Goal: Navigation & Orientation: Find specific page/section

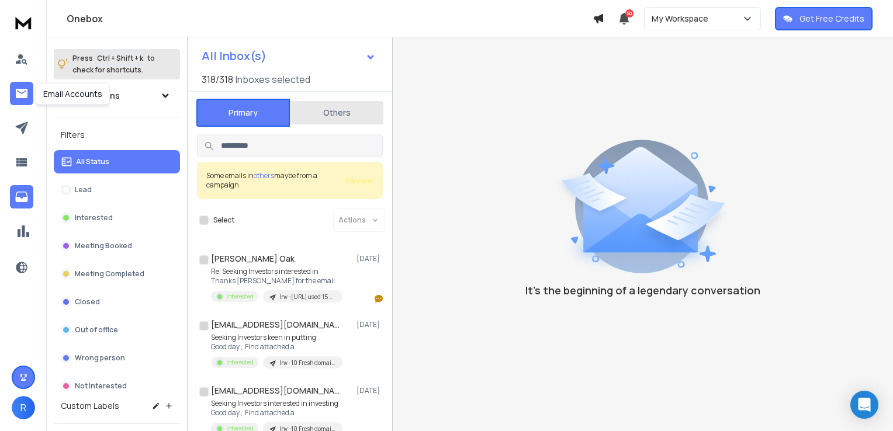
click at [22, 96] on icon at bounding box center [22, 93] width 12 height 9
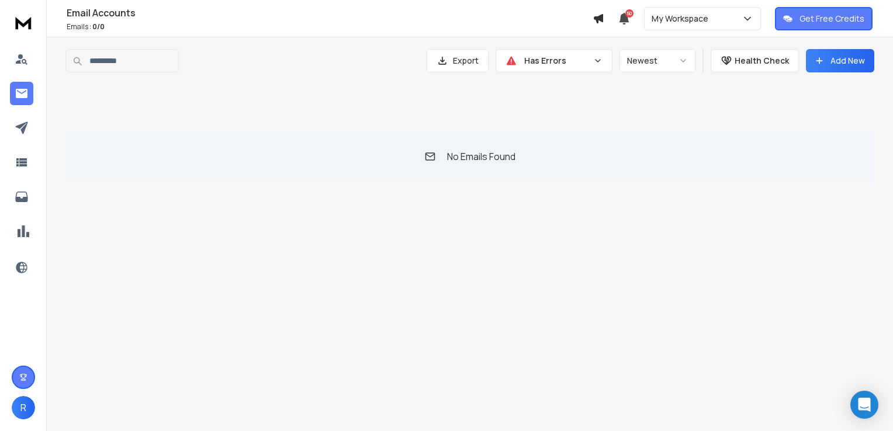
click at [560, 64] on p "Has Errors" at bounding box center [556, 61] width 64 height 12
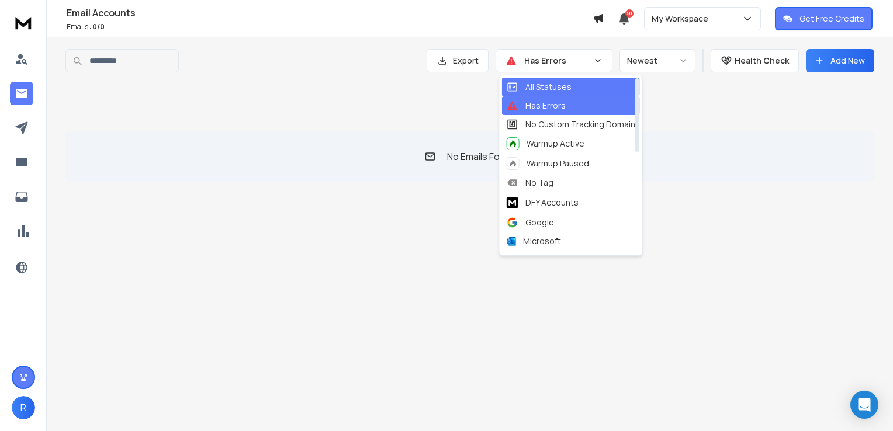
click at [533, 88] on div "All Statuses" at bounding box center [539, 87] width 65 height 12
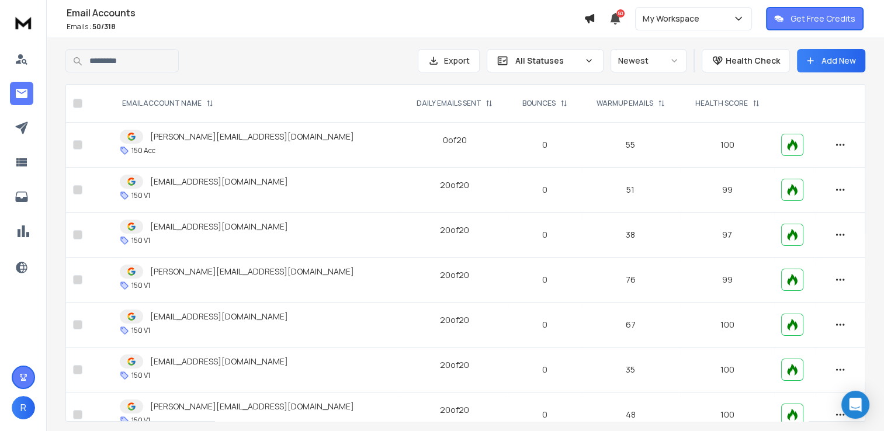
scroll to position [2, 0]
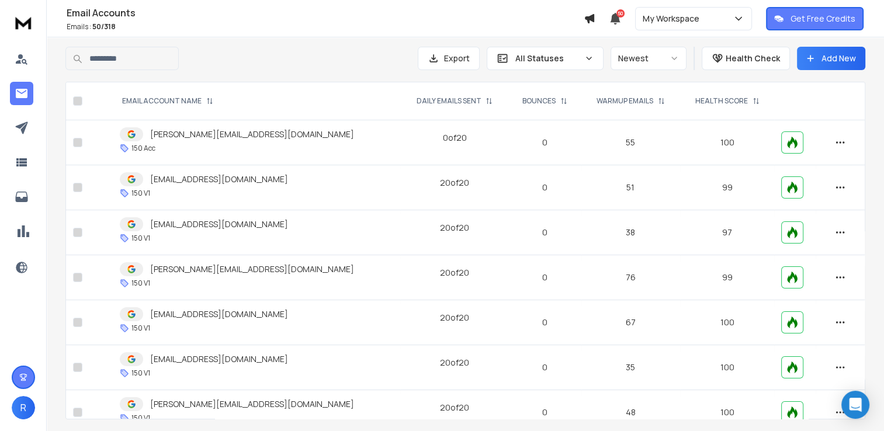
click at [272, 57] on div at bounding box center [237, 58] width 345 height 23
click at [193, 54] on div at bounding box center [237, 58] width 345 height 23
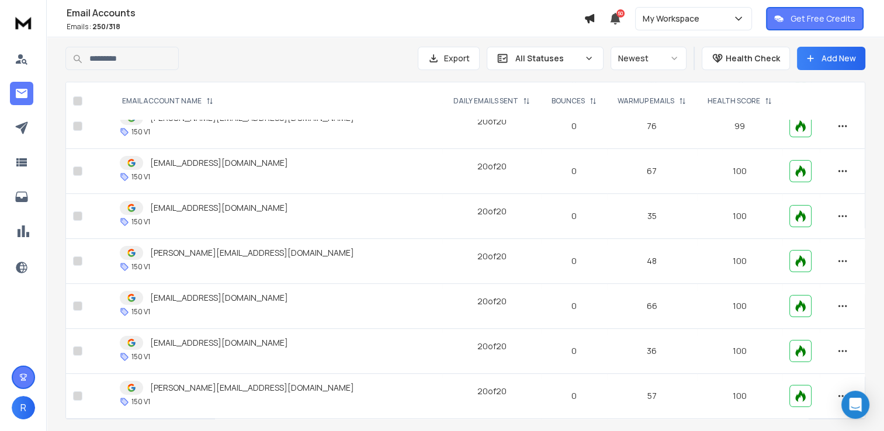
scroll to position [0, 0]
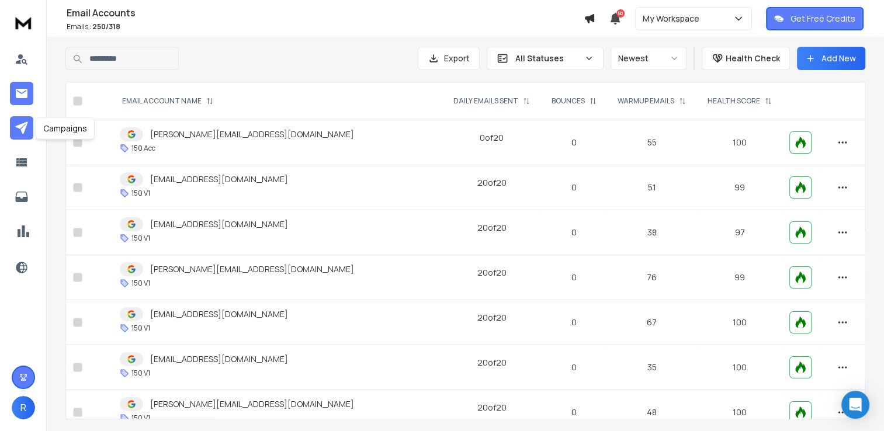
click at [21, 131] on icon at bounding box center [21, 128] width 12 height 12
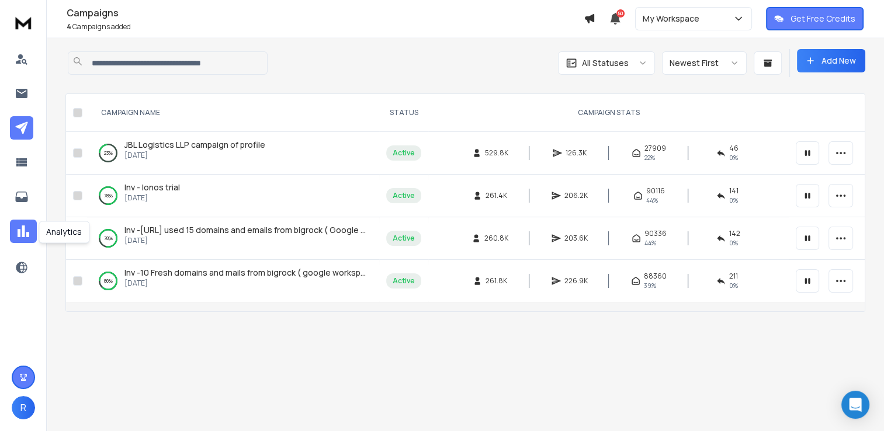
click at [25, 237] on icon at bounding box center [24, 232] width 18 height 18
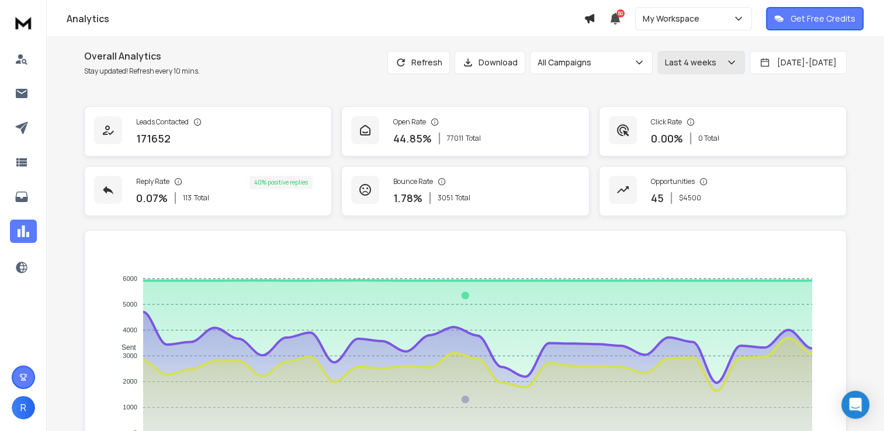
click at [668, 70] on button "Last 4 weeks" at bounding box center [701, 62] width 88 height 23
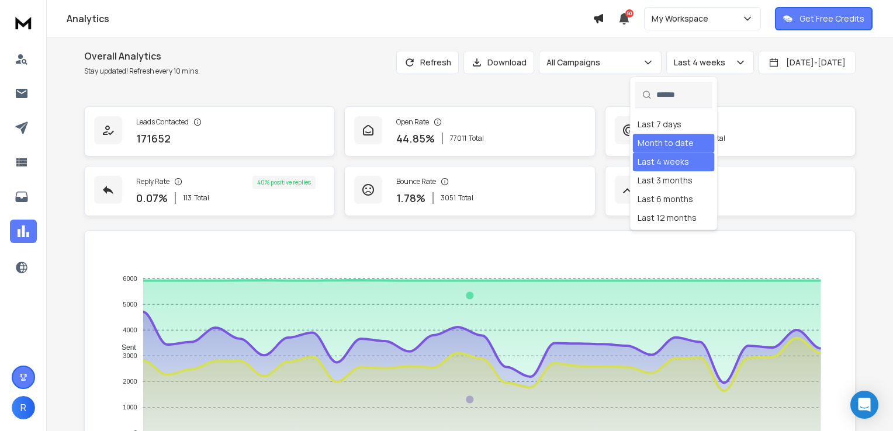
click at [663, 150] on div "Month to date" at bounding box center [674, 143] width 82 height 19
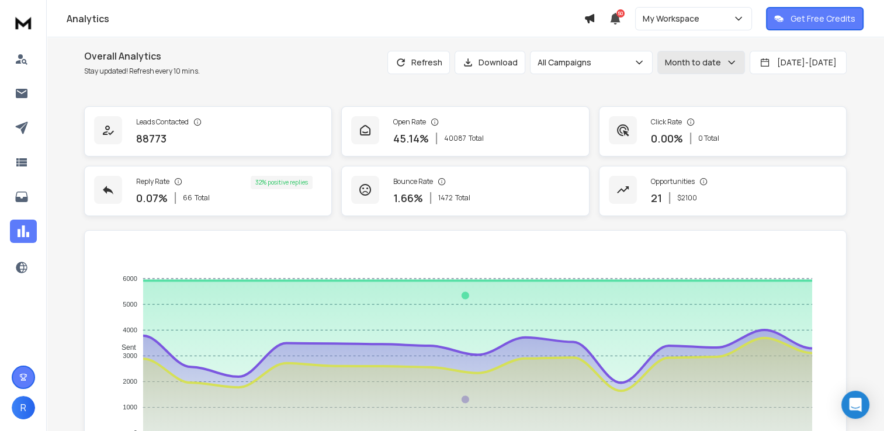
click at [673, 62] on p "Month to date" at bounding box center [695, 63] width 61 height 12
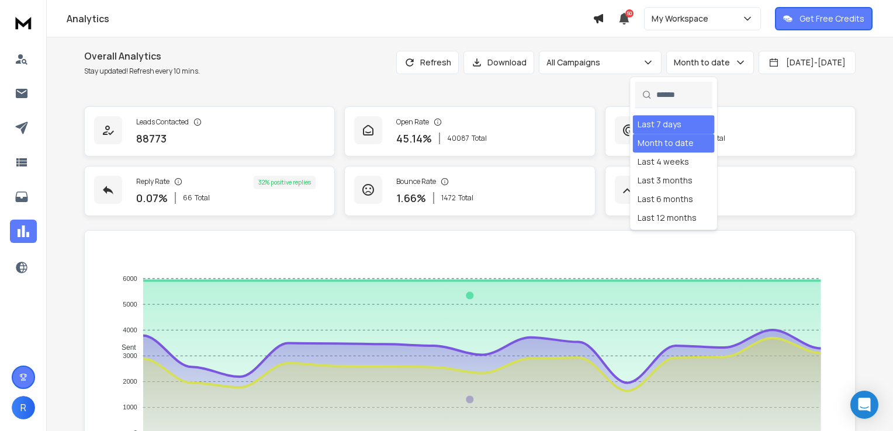
click at [667, 123] on div "Last 7 days" at bounding box center [659, 125] width 44 height 12
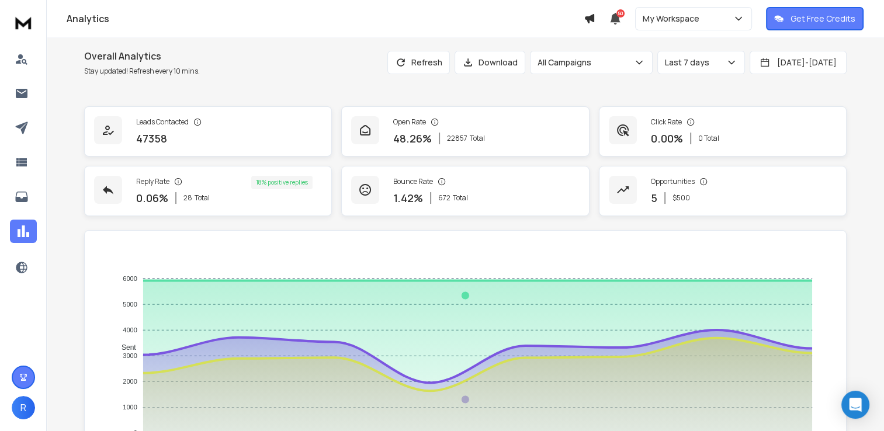
click at [659, 76] on div "Overall Analytics Stay updated! Refresh every 10 mins. Refresh Download All Cam…" at bounding box center [465, 66] width 762 height 34
click at [659, 68] on button "Last 7 days" at bounding box center [701, 62] width 88 height 23
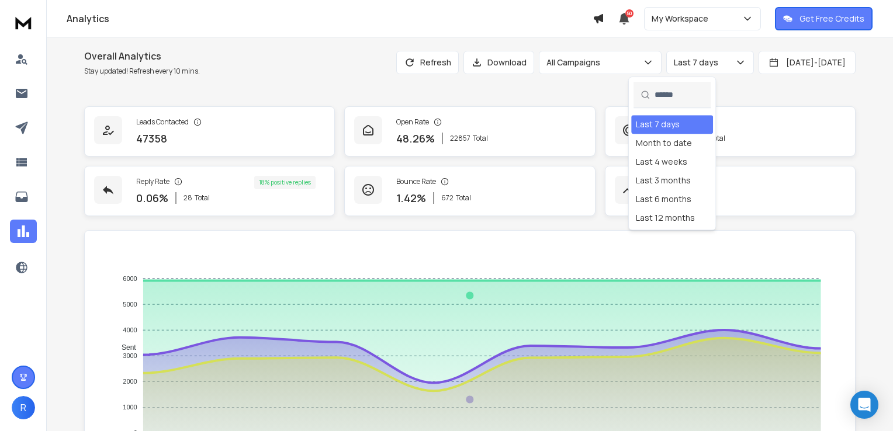
click at [280, 61] on div "Overall Analytics Stay updated! Refresh every 10 mins. Refresh Download All Cam…" at bounding box center [469, 62] width 771 height 27
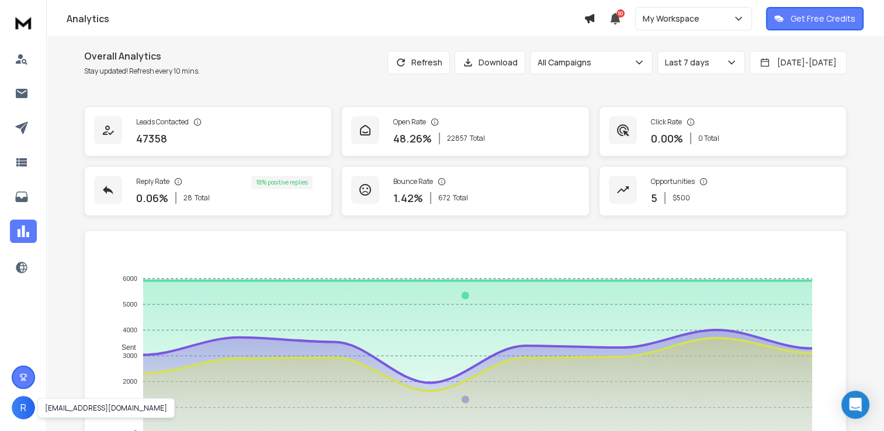
click at [21, 408] on span "R" at bounding box center [23, 407] width 23 height 23
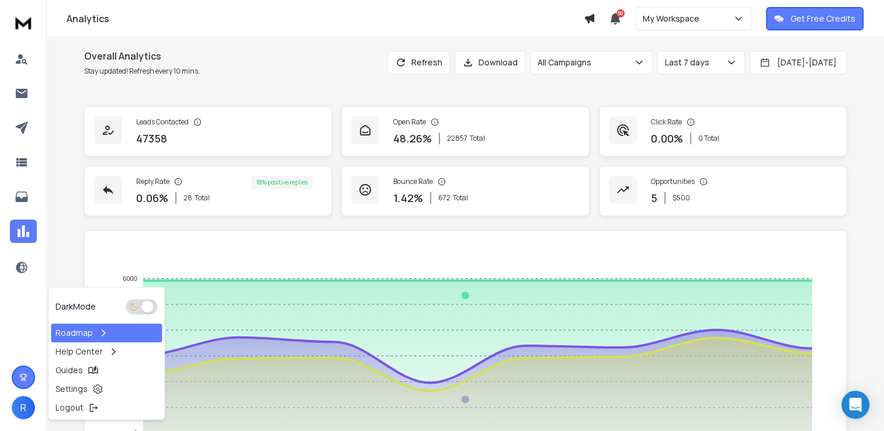
click at [252, 48] on div "Overall Analytics Stay updated! Refresh every 10 mins. Refresh Download All Cam…" at bounding box center [465, 418] width 837 height 763
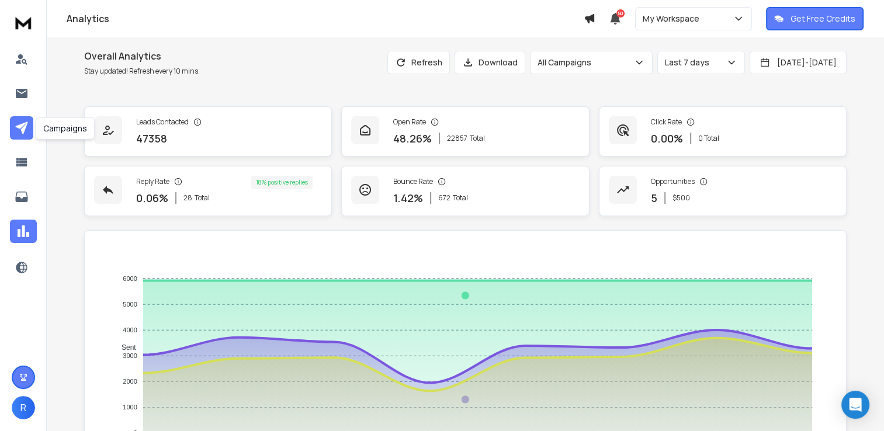
click at [32, 130] on link at bounding box center [21, 127] width 23 height 23
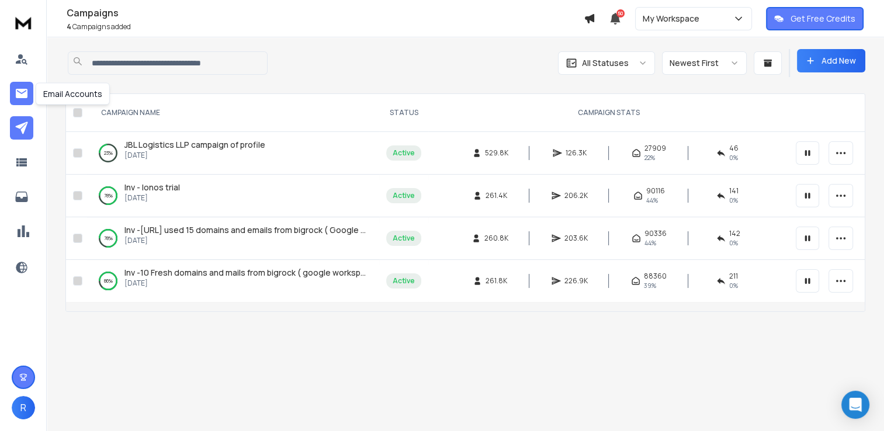
click at [28, 92] on icon at bounding box center [22, 93] width 14 height 14
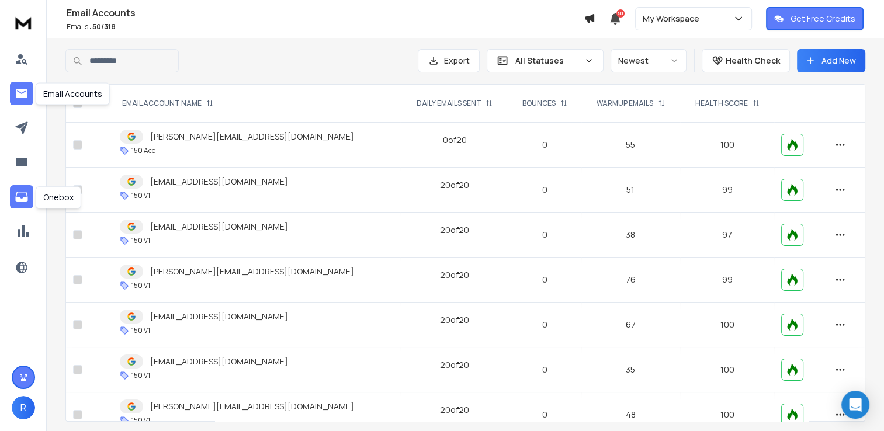
click at [21, 197] on icon at bounding box center [22, 197] width 14 height 14
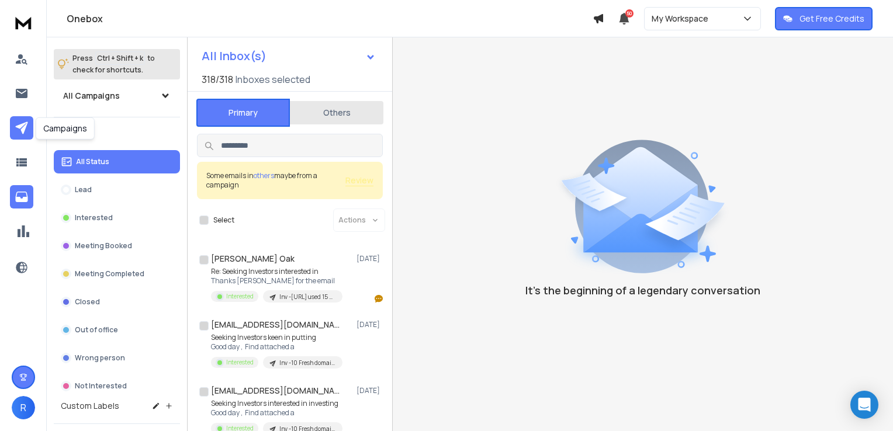
click at [12, 129] on link at bounding box center [21, 127] width 23 height 23
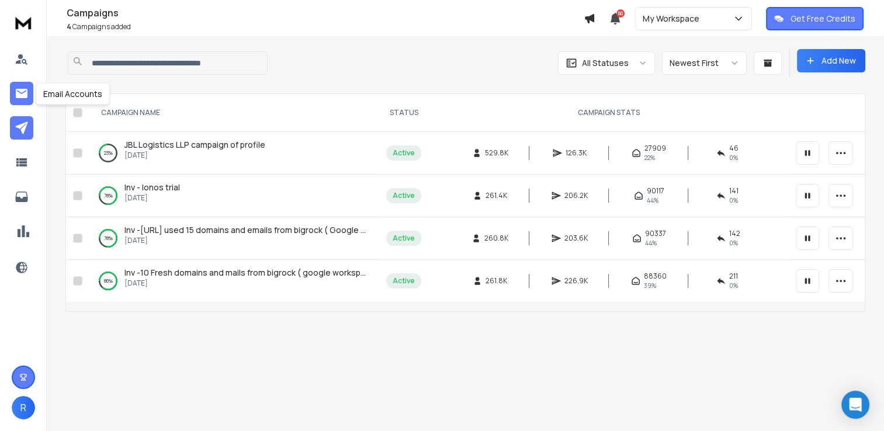
click at [16, 91] on icon at bounding box center [22, 93] width 14 height 14
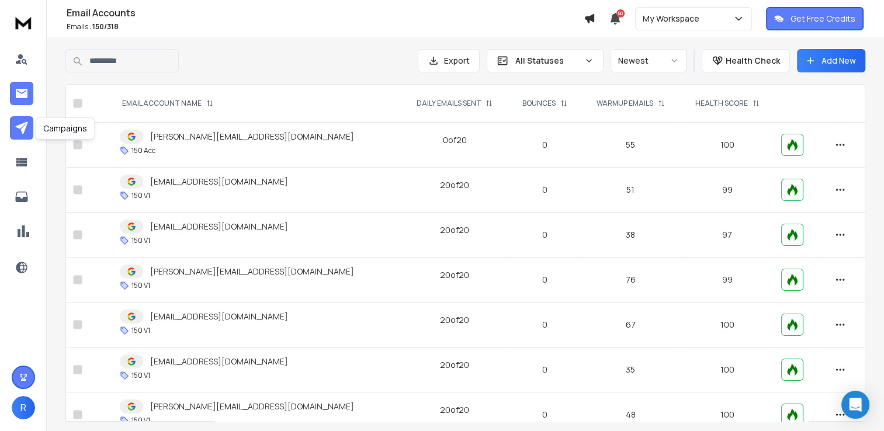
click at [15, 130] on icon at bounding box center [22, 128] width 14 height 14
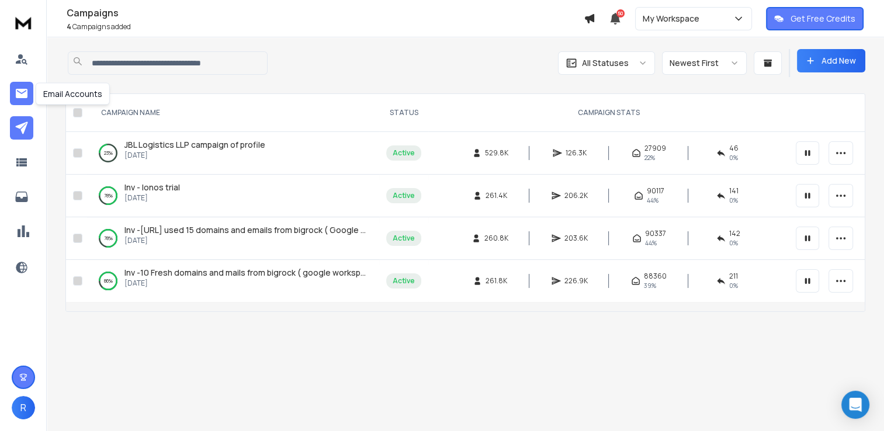
click at [25, 96] on icon at bounding box center [22, 93] width 12 height 9
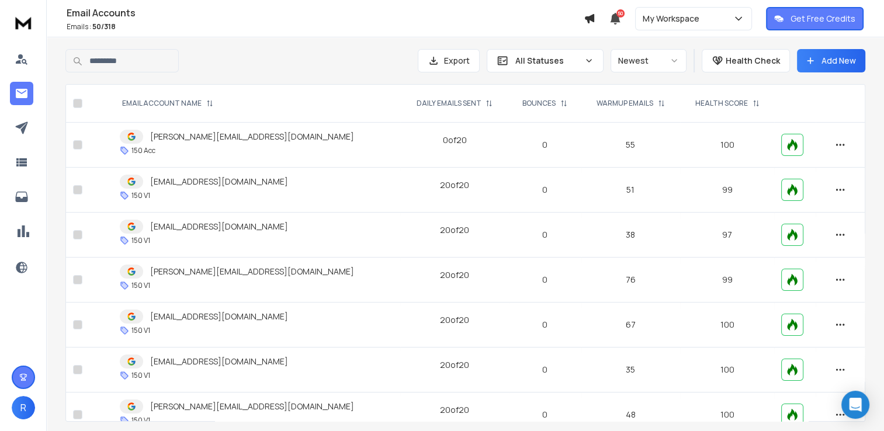
click at [625, 54] on button "Newest" at bounding box center [649, 60] width 76 height 23
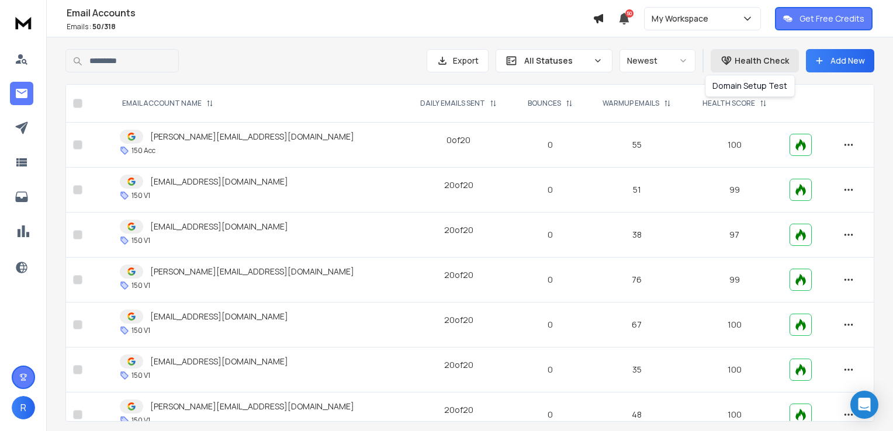
click at [734, 63] on p "Health Check" at bounding box center [761, 61] width 54 height 12
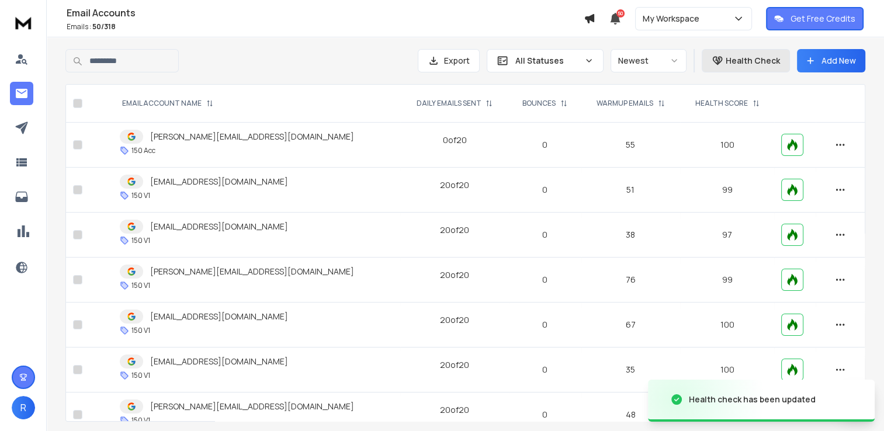
click at [555, 64] on p "All Statuses" at bounding box center [547, 61] width 64 height 12
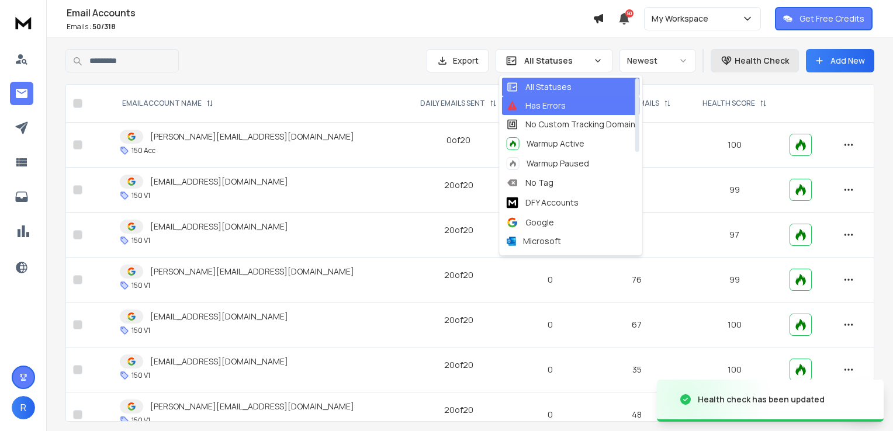
click at [550, 107] on div "Has Errors" at bounding box center [536, 106] width 59 height 12
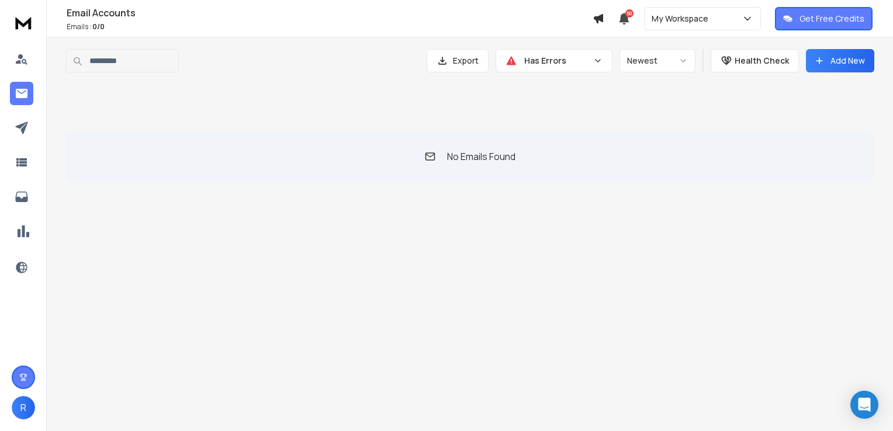
click at [552, 57] on p "Has Errors" at bounding box center [556, 61] width 64 height 12
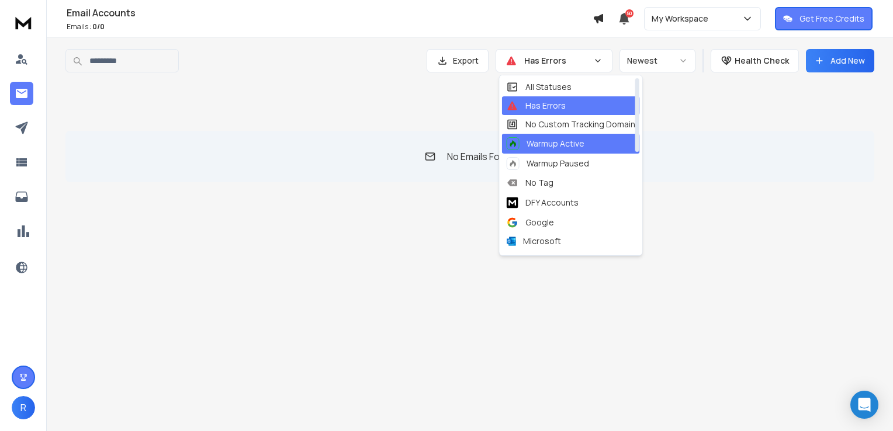
click at [558, 147] on div "Warmup Active" at bounding box center [546, 143] width 78 height 13
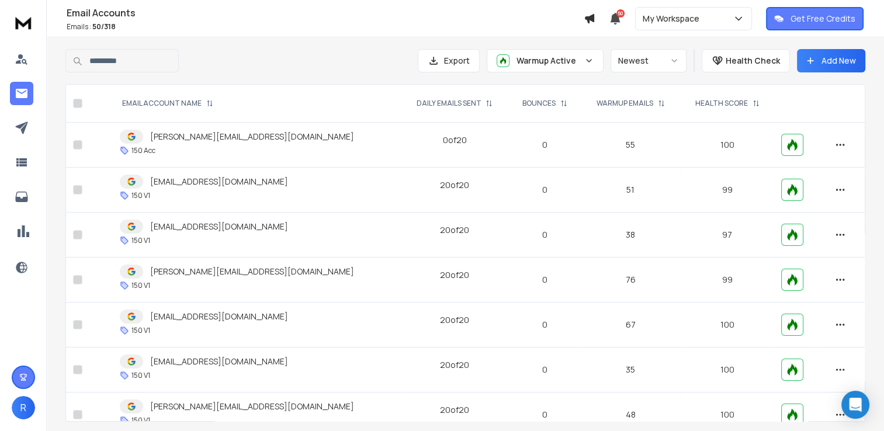
click at [546, 60] on p "Warmup Active" at bounding box center [547, 61] width 63 height 12
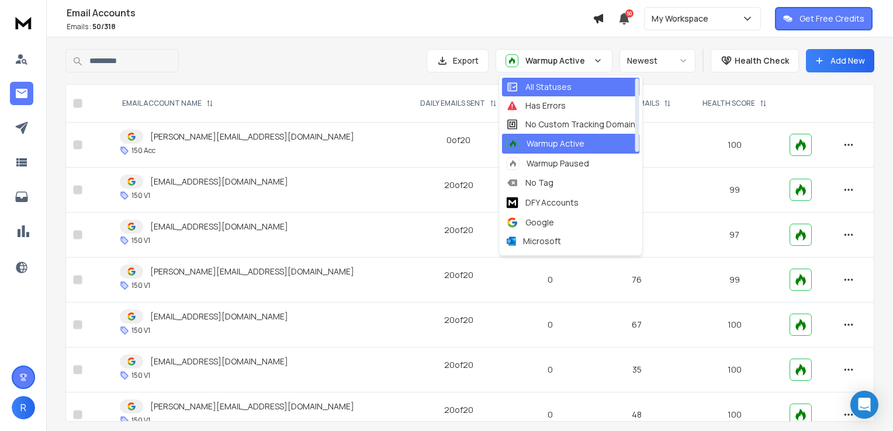
click at [546, 80] on div "All Statuses" at bounding box center [571, 87] width 138 height 19
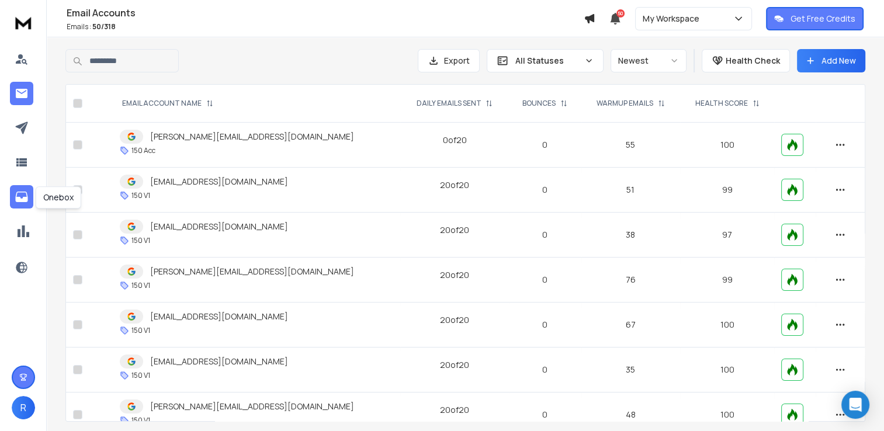
click at [26, 199] on icon at bounding box center [21, 197] width 12 height 11
